Goal: Information Seeking & Learning: Check status

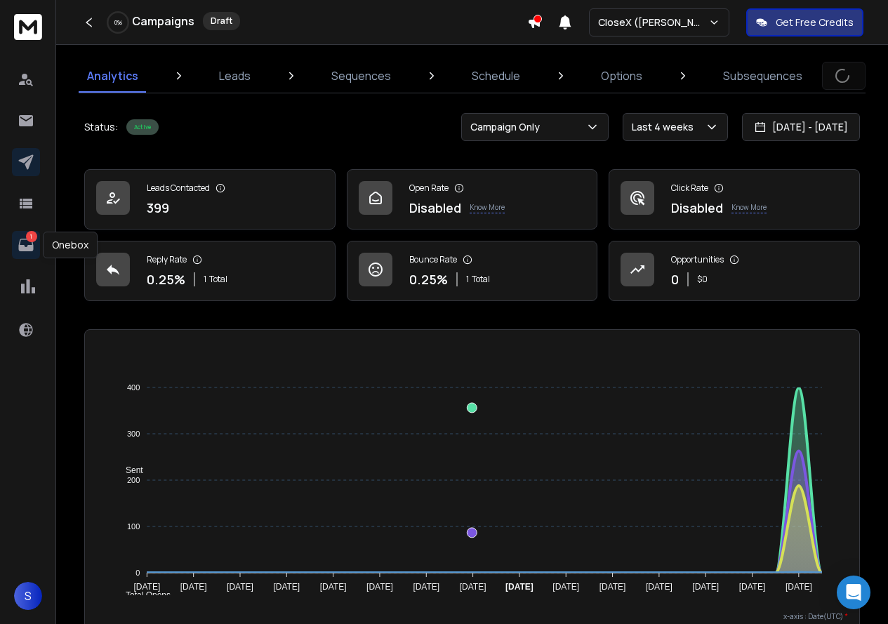
click at [31, 238] on p "1" at bounding box center [31, 236] width 11 height 11
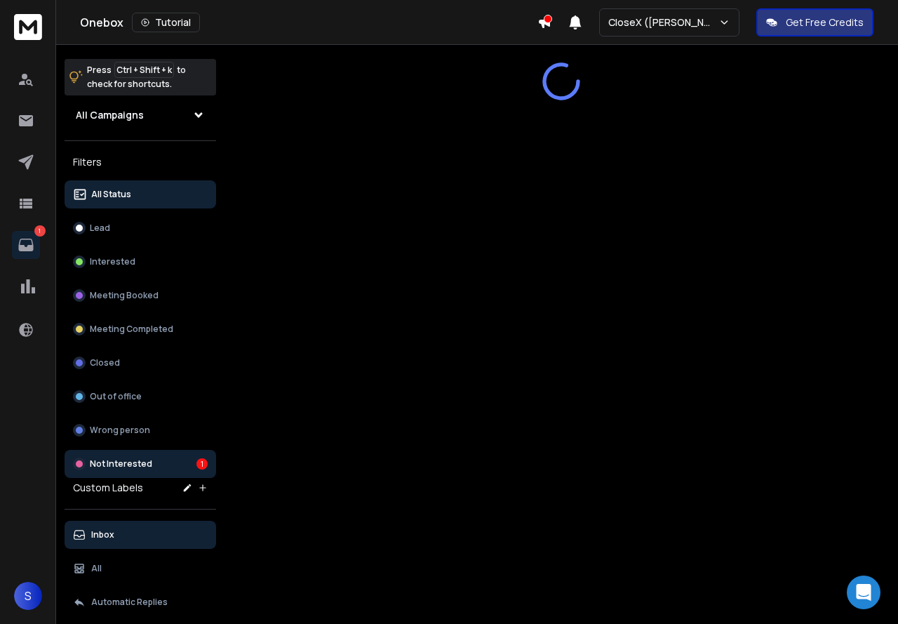
click at [123, 454] on button "Not Interested 1" at bounding box center [141, 464] width 152 height 28
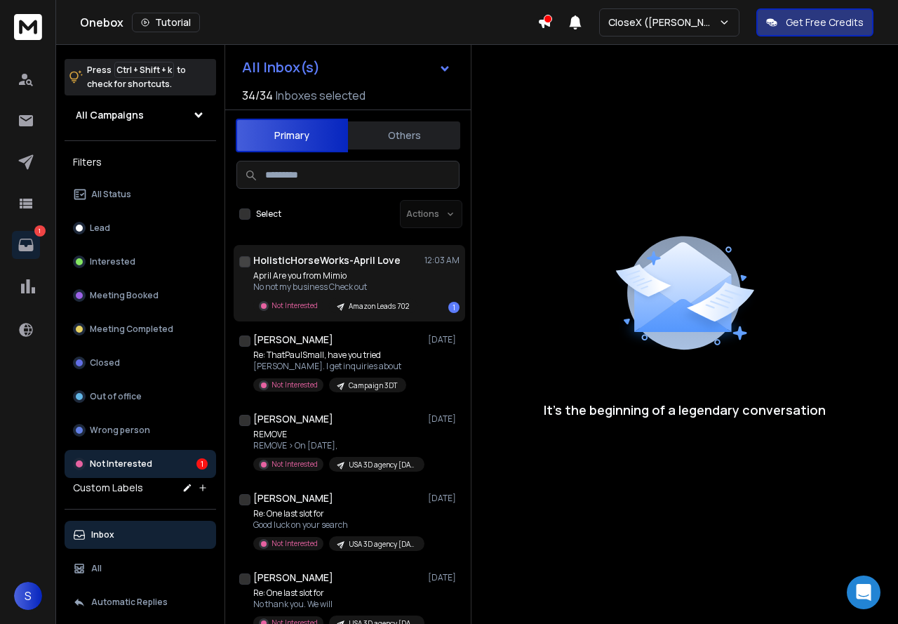
click at [373, 270] on p "April Are you from Mimio" at bounding box center [335, 275] width 164 height 11
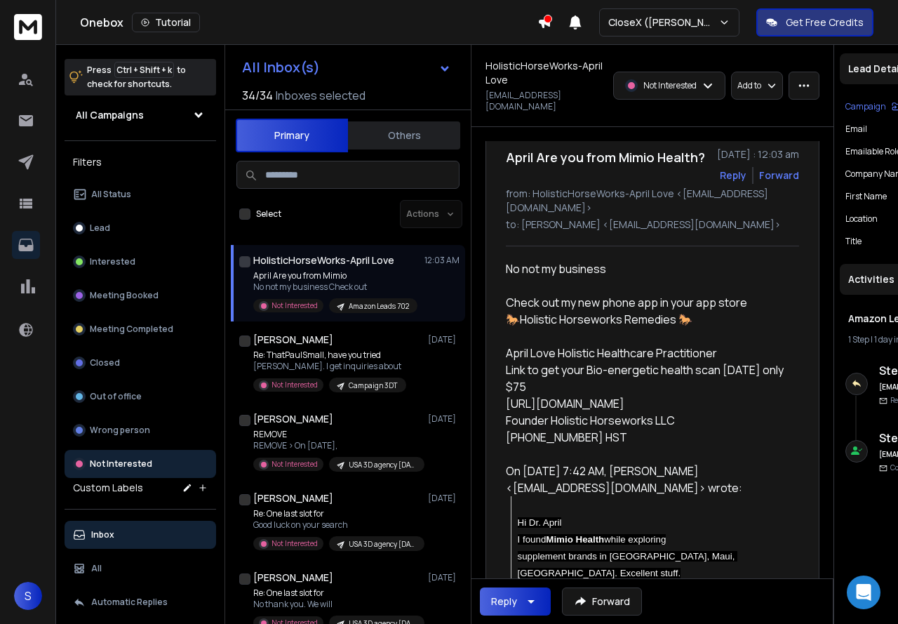
scroll to position [70, 0]
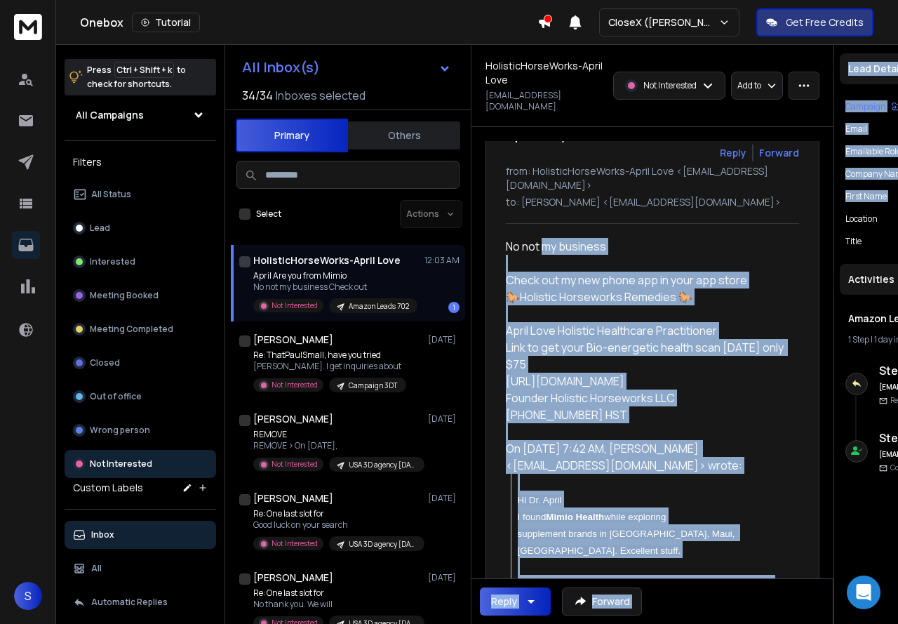
drag, startPoint x: 542, startPoint y: 214, endPoint x: 864, endPoint y: 213, distance: 322.1
click at [864, 213] on div "All Inbox(s) 34 / 34 Inboxes selected Primary Others Select Actions HolisticHor…" at bounding box center [619, 357] width 789 height 624
click at [569, 272] on div "Check out my new phone app in your app store 🐎Holistic Horseworks Remedies 🐎 Ap…" at bounding box center [647, 348] width 282 height 152
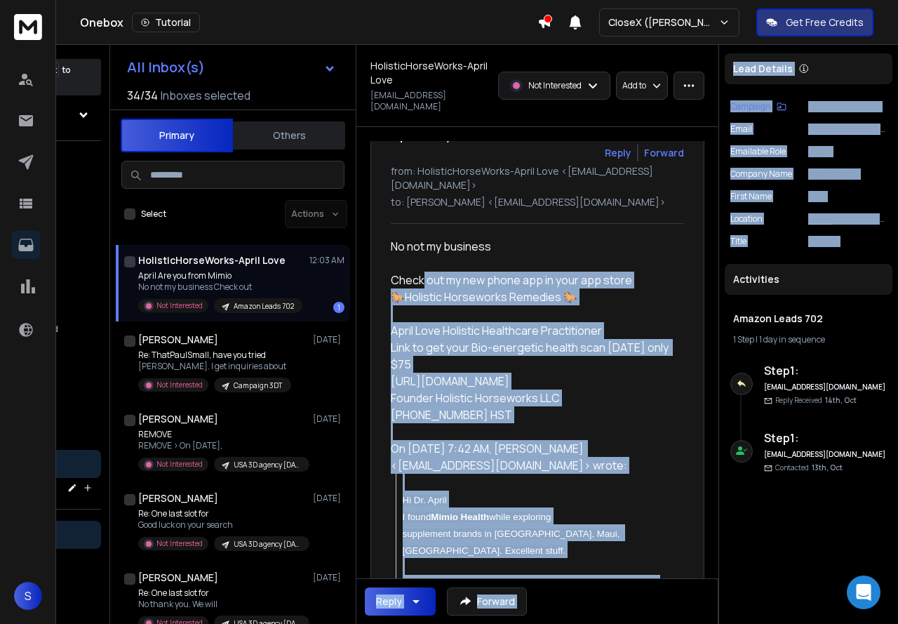
scroll to position [0, 154]
drag, startPoint x: 540, startPoint y: 243, endPoint x: 897, endPoint y: 251, distance: 357.9
click at [887, 251] on div "Press Ctrl + Shift + k to check for shortcuts. All Campaigns All Campaigns Filt…" at bounding box center [477, 357] width 842 height 624
click at [508, 272] on div "Check out my new phone app in your app store 🐎Holistic Horseworks Remedies 🐎 Ap…" at bounding box center [532, 348] width 282 height 152
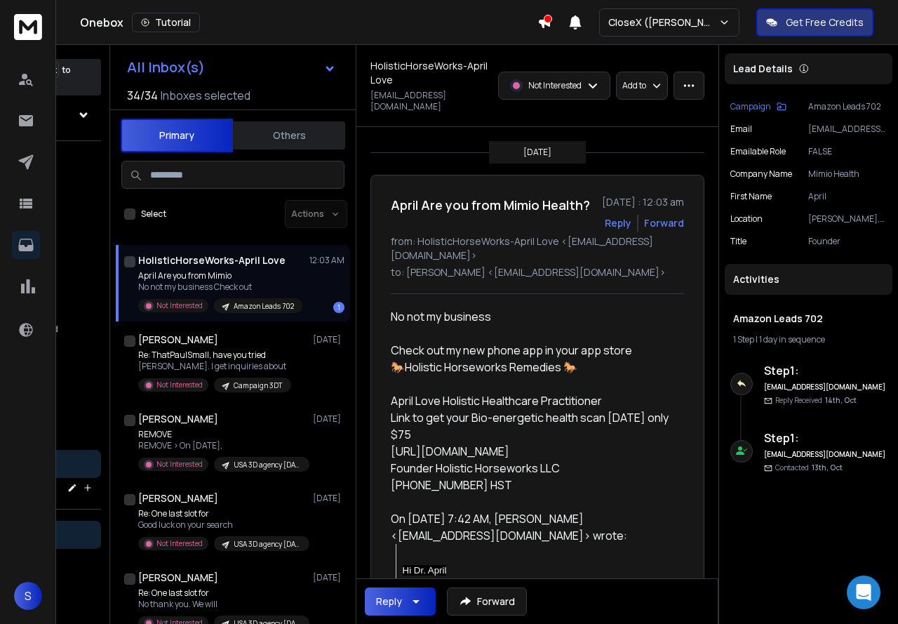
click at [740, 105] on p "Campaign" at bounding box center [750, 106] width 41 height 11
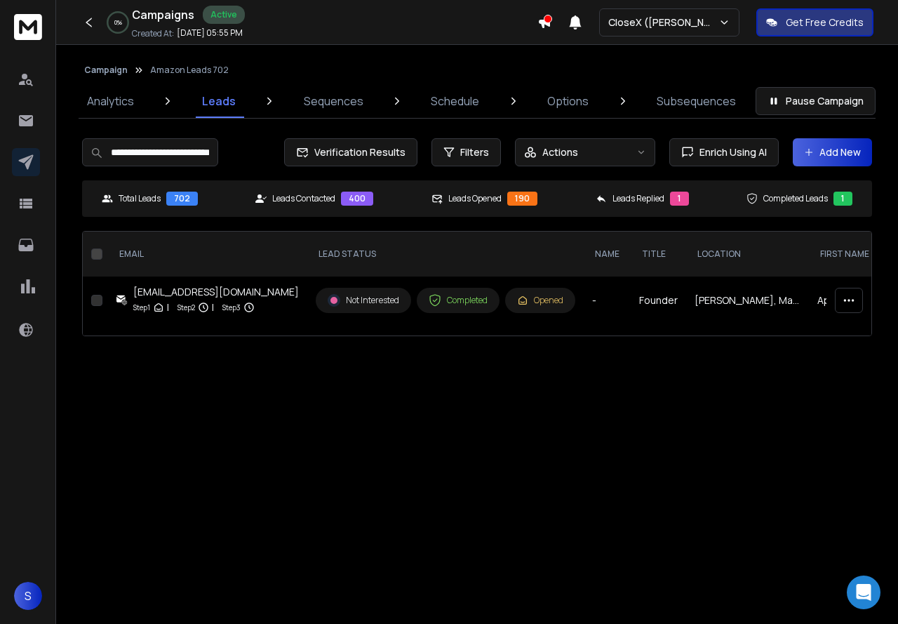
click at [584, 306] on td "-" at bounding box center [607, 300] width 47 height 48
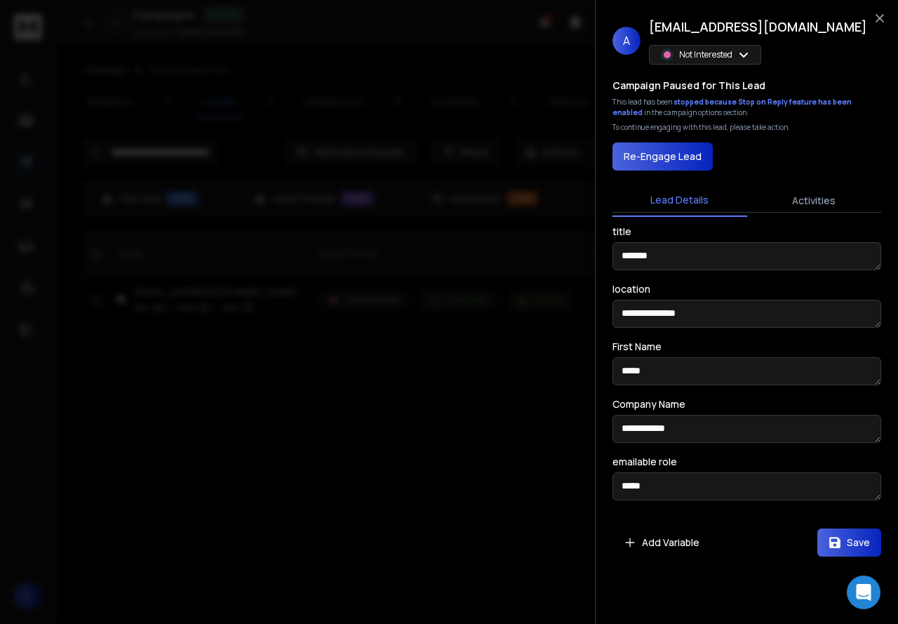
click at [761, 434] on textarea "**********" at bounding box center [747, 429] width 269 height 28
drag, startPoint x: 782, startPoint y: 434, endPoint x: 542, endPoint y: 434, distance: 240.7
click at [542, 434] on body "**********" at bounding box center [449, 312] width 898 height 624
click at [704, 378] on textarea "*****" at bounding box center [747, 371] width 269 height 28
drag, startPoint x: 713, startPoint y: 425, endPoint x: 740, endPoint y: 425, distance: 26.7
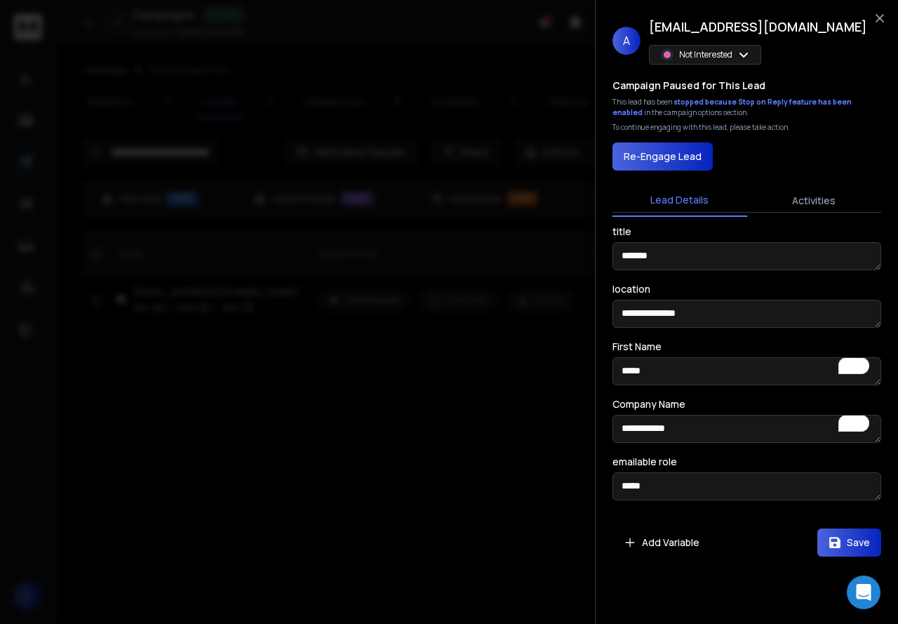
click at [718, 425] on textarea "**********" at bounding box center [747, 429] width 269 height 28
click at [509, 384] on div at bounding box center [449, 312] width 898 height 624
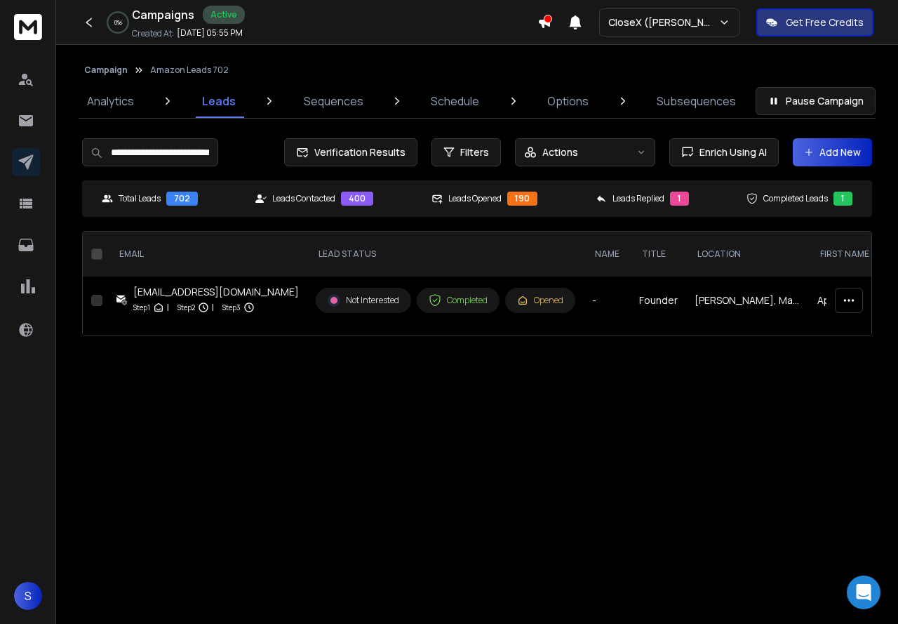
click at [276, 447] on div "**********" at bounding box center [449, 312] width 898 height 624
click at [18, 161] on icon at bounding box center [26, 162] width 17 height 17
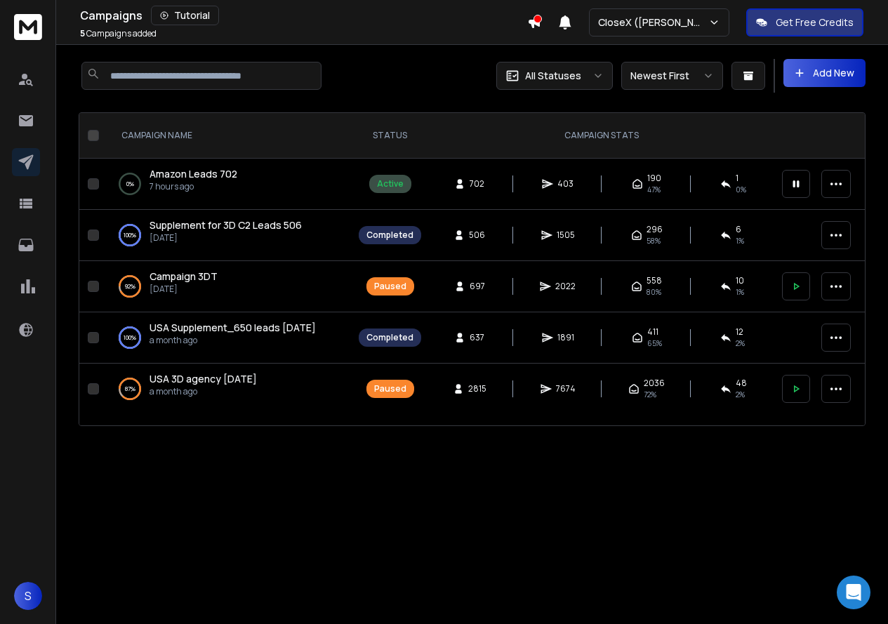
click at [220, 181] on p "7 hours ago" at bounding box center [193, 186] width 88 height 11
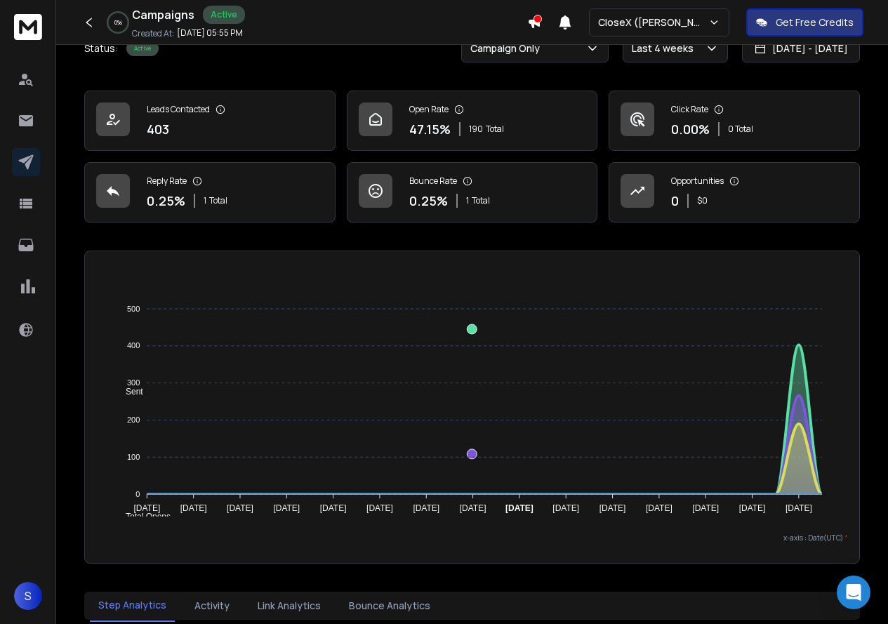
scroll to position [337, 0]
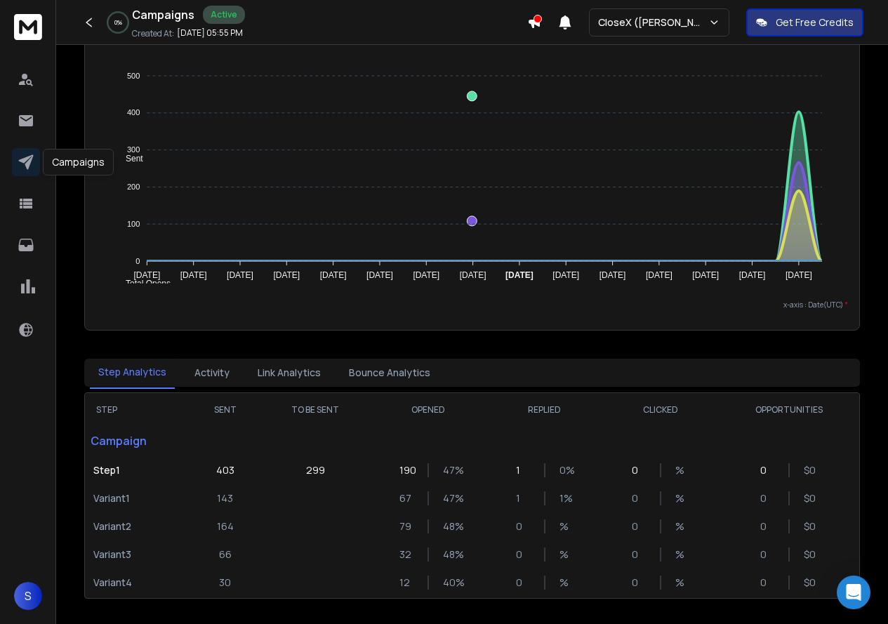
click at [25, 160] on icon at bounding box center [25, 162] width 15 height 15
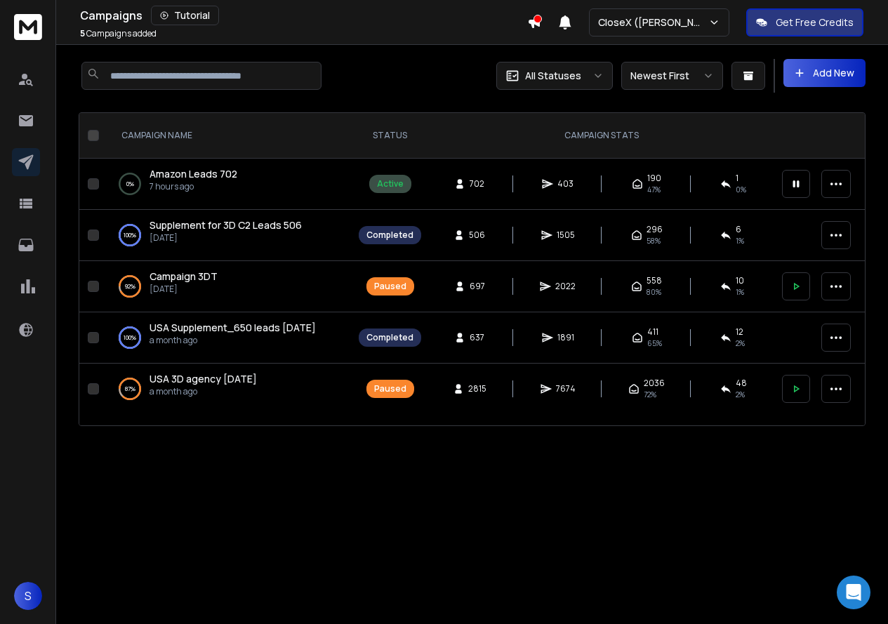
click at [187, 196] on div "Amazon Leads 702 7 hours ago" at bounding box center [193, 184] width 88 height 34
